Goal: Find contact information: Find contact information

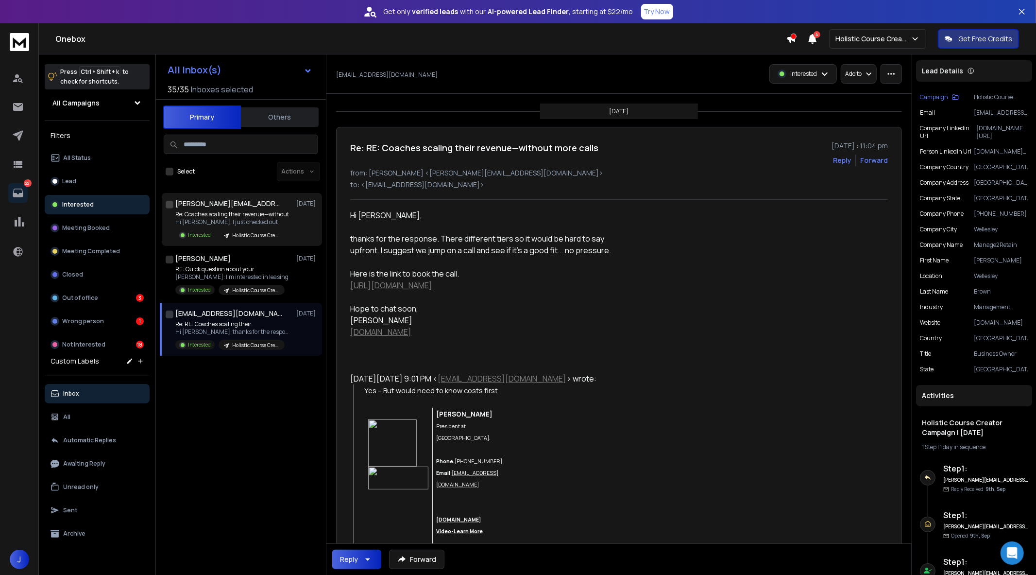
click at [216, 213] on p "Re: Coaches scaling their revenue—without" at bounding box center [232, 214] width 114 height 8
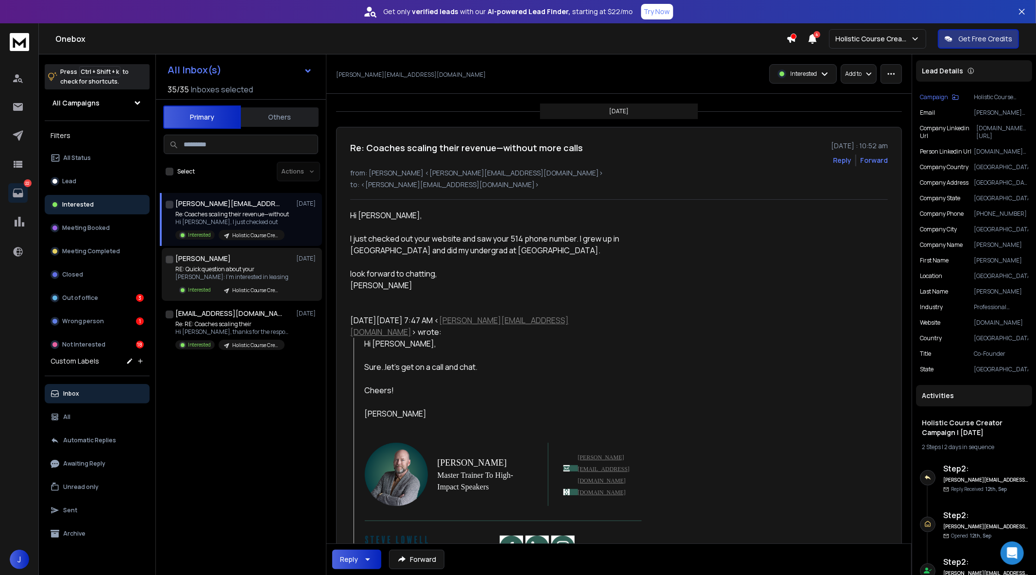
click at [221, 260] on div "[PERSON_NAME] [DATE]" at bounding box center [246, 259] width 143 height 10
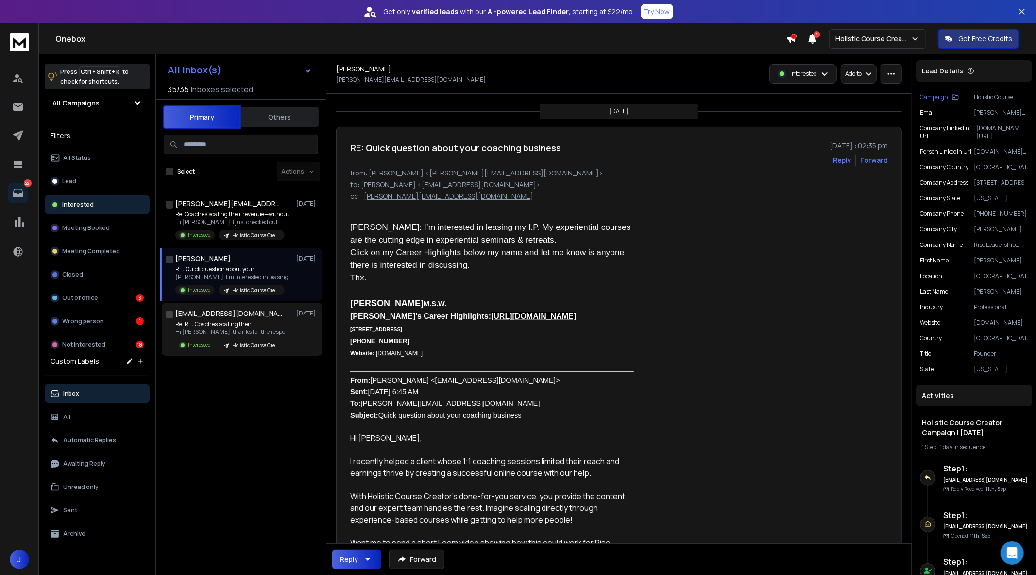
click at [207, 316] on h1 "[EMAIL_ADDRESS][DOMAIN_NAME]" at bounding box center [228, 313] width 107 height 10
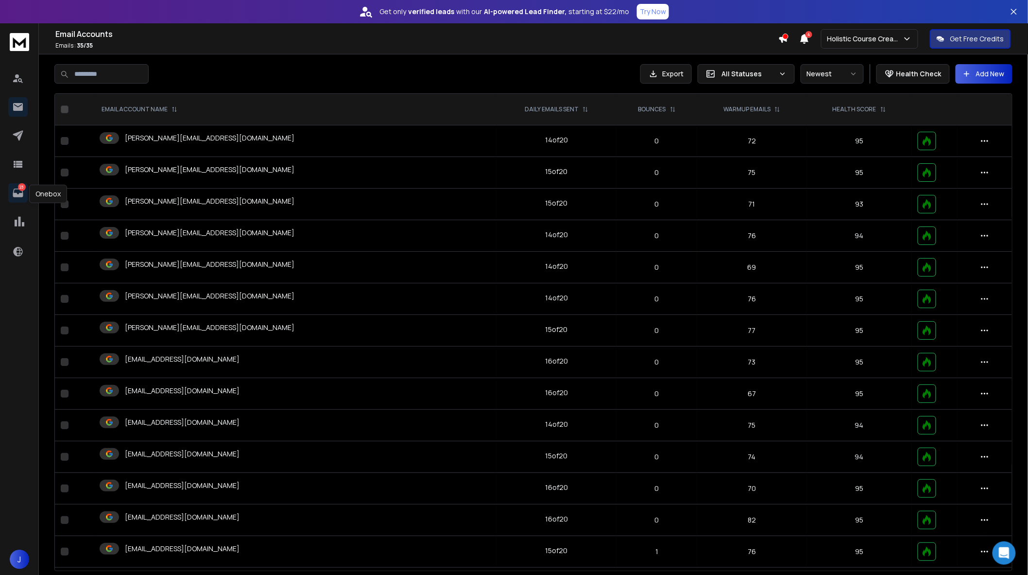
click at [15, 190] on icon at bounding box center [18, 192] width 10 height 9
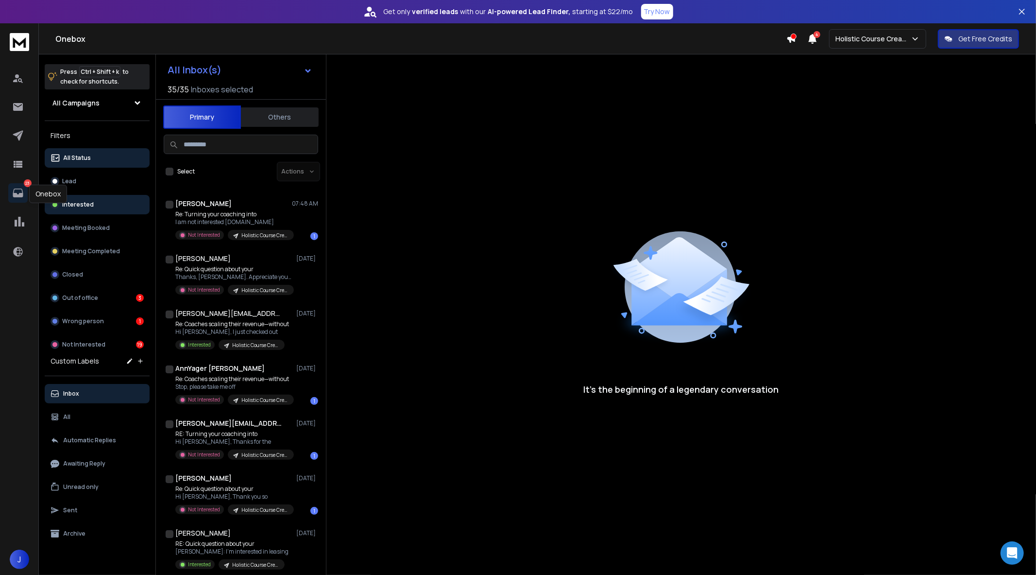
click at [89, 211] on button "Interested" at bounding box center [97, 204] width 105 height 19
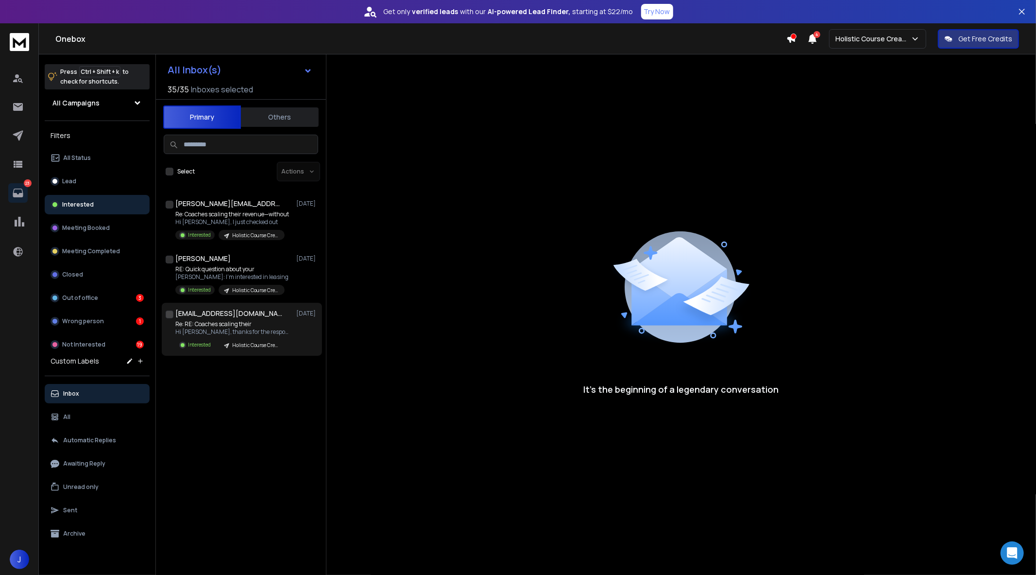
click at [233, 317] on h1 "[EMAIL_ADDRESS][DOMAIN_NAME]" at bounding box center [228, 313] width 107 height 10
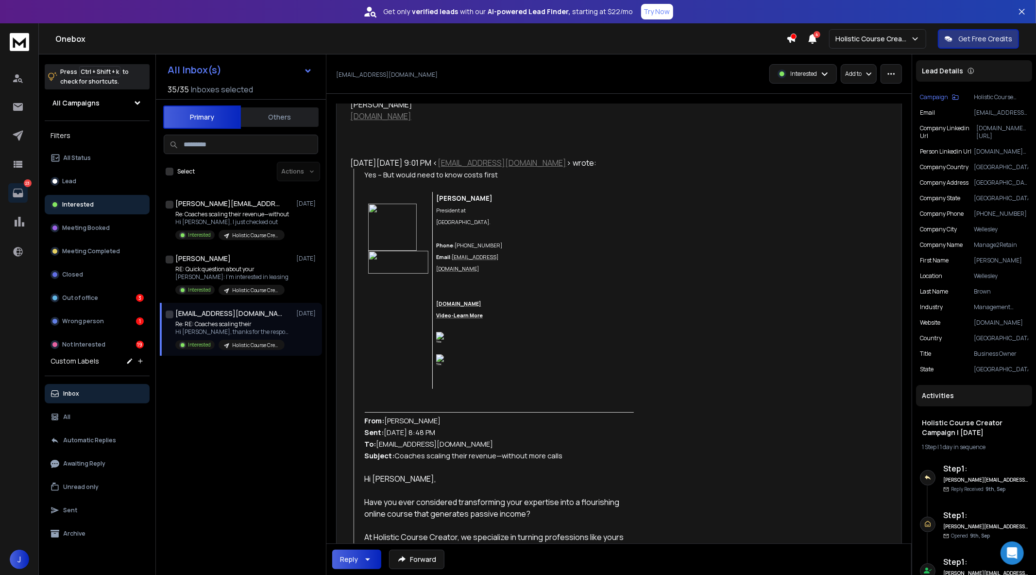
scroll to position [108, 0]
